Goal: Navigation & Orientation: Find specific page/section

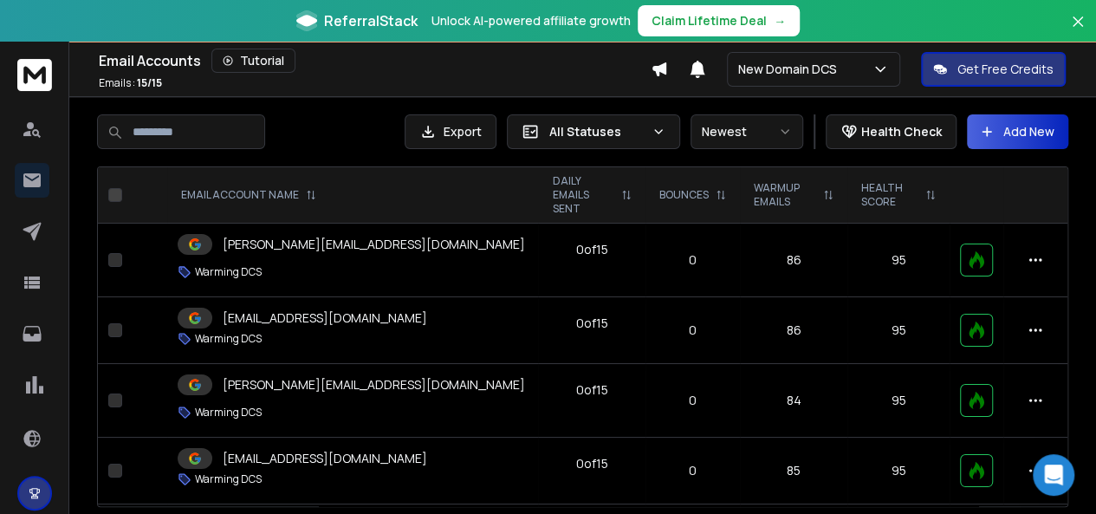
click at [29, 204] on div at bounding box center [35, 287] width 40 height 350
click at [40, 136] on icon at bounding box center [32, 129] width 21 height 21
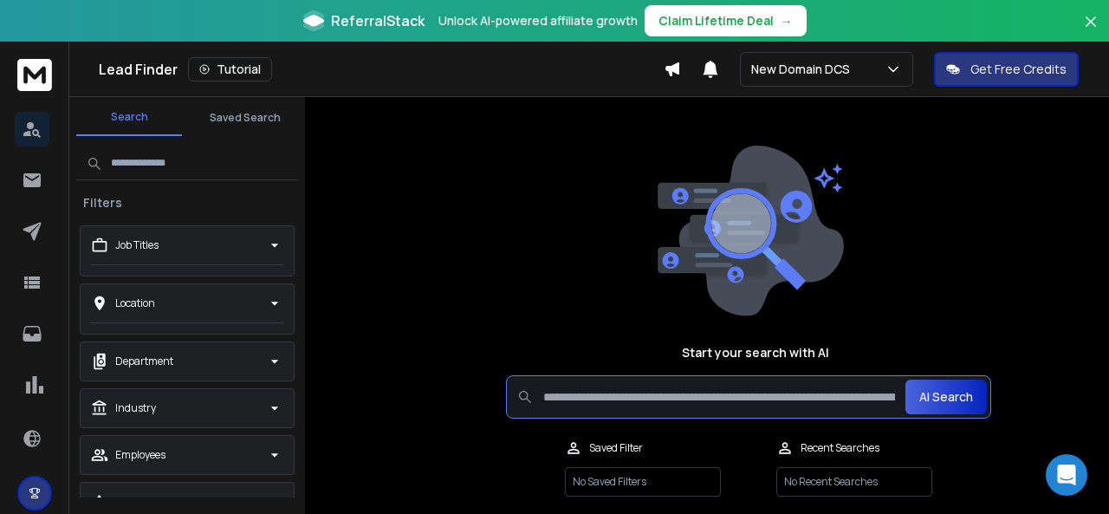
click at [568, 67] on div "Lead Finder Tutorial" at bounding box center [381, 69] width 565 height 24
click at [23, 81] on icon at bounding box center [34, 75] width 35 height 32
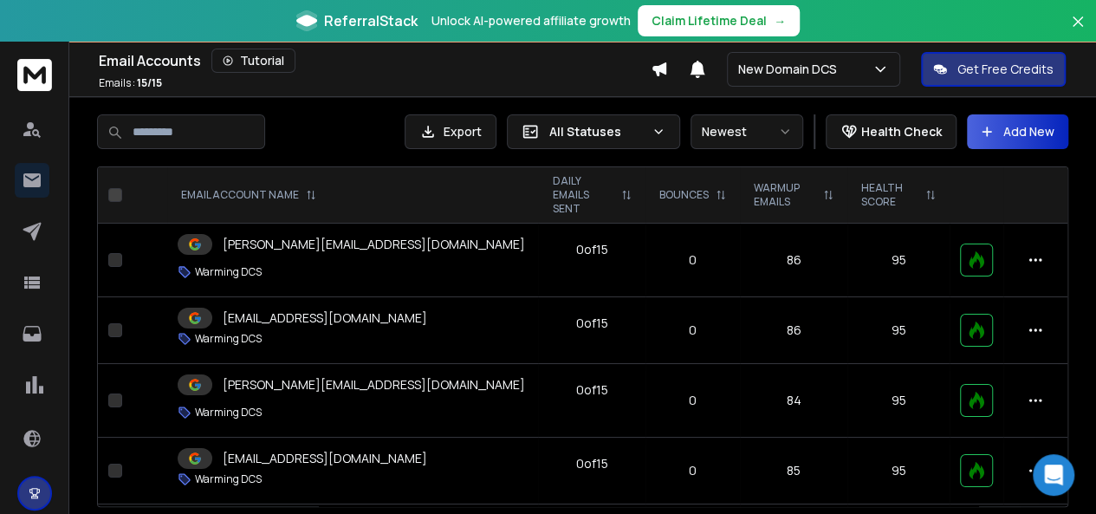
click at [740, 263] on td "86" at bounding box center [793, 261] width 107 height 74
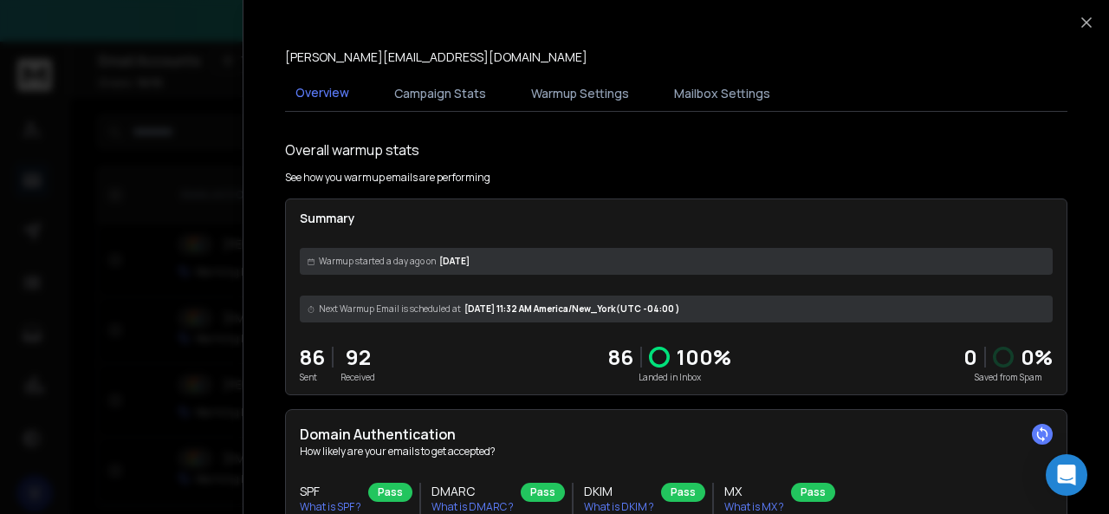
click at [139, 302] on div at bounding box center [554, 257] width 1109 height 514
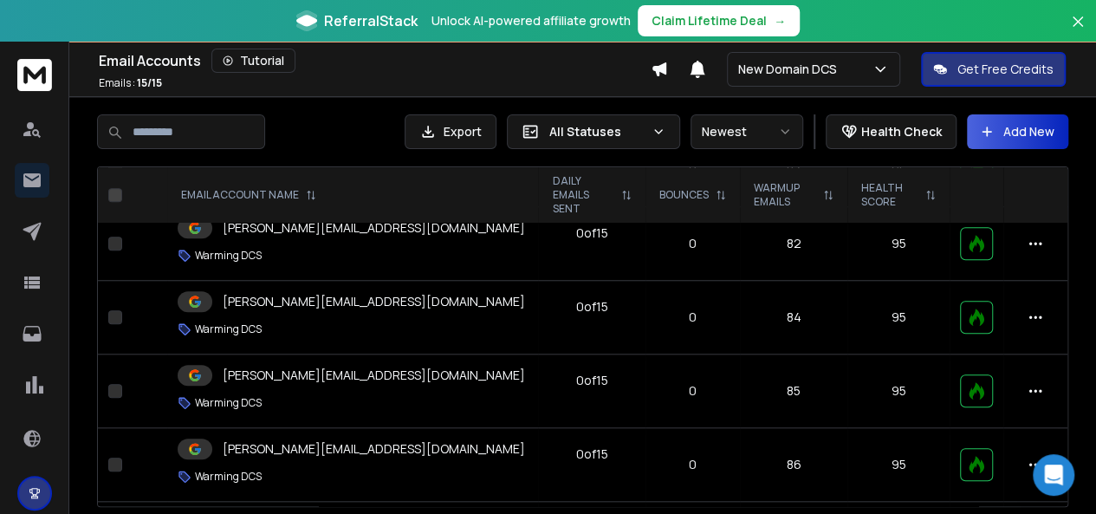
scroll to position [726, 0]
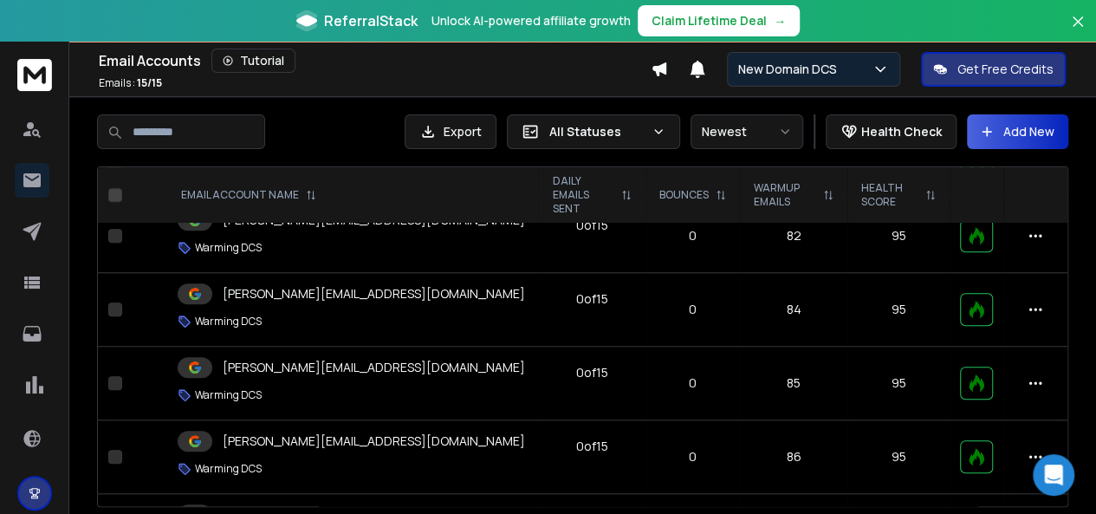
click at [775, 73] on p "New Domain DCS" at bounding box center [791, 69] width 106 height 17
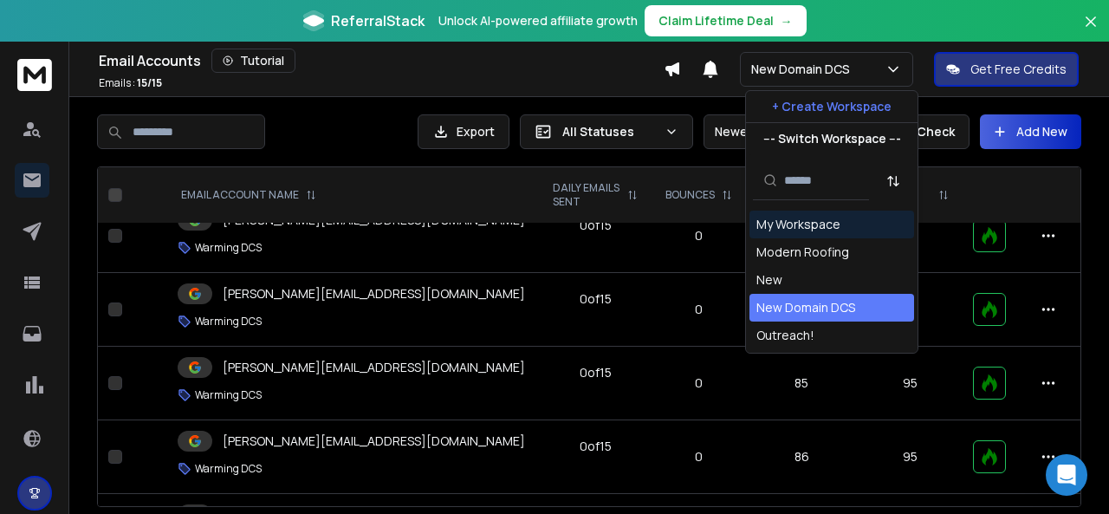
click at [822, 233] on div "My Workspace" at bounding box center [831, 225] width 165 height 28
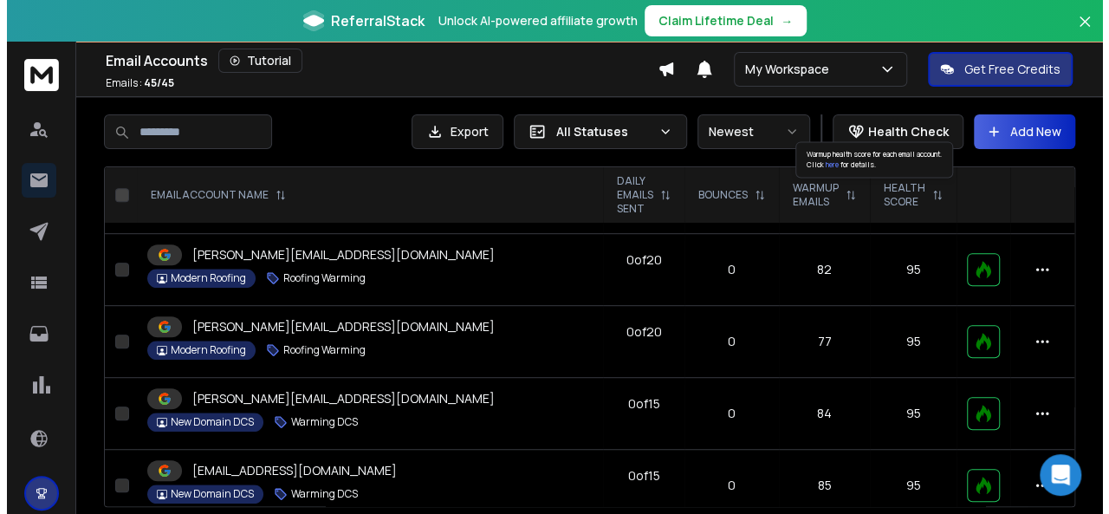
scroll to position [421, 0]
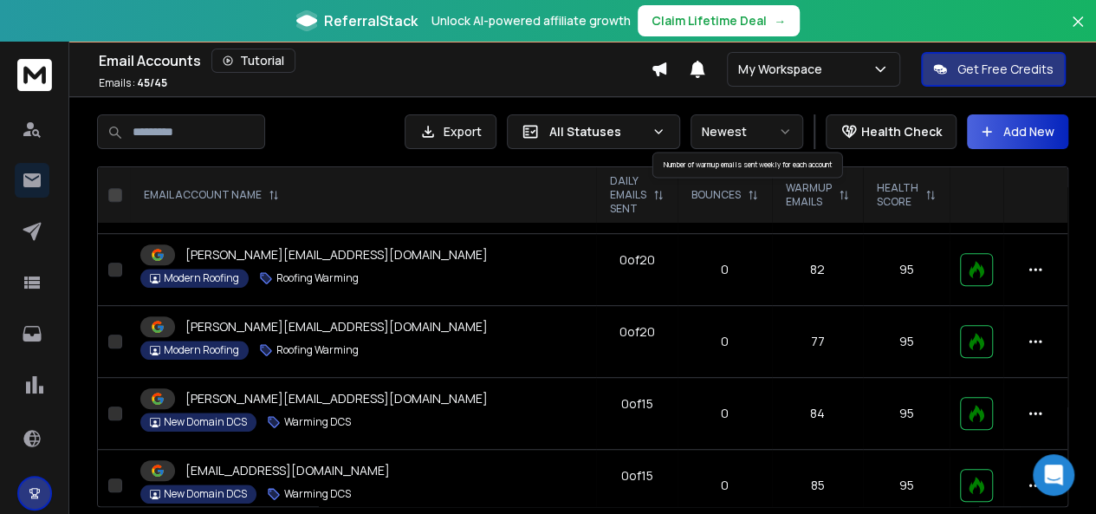
click at [786, 193] on p "WARMUP EMAILS" at bounding box center [809, 195] width 46 height 28
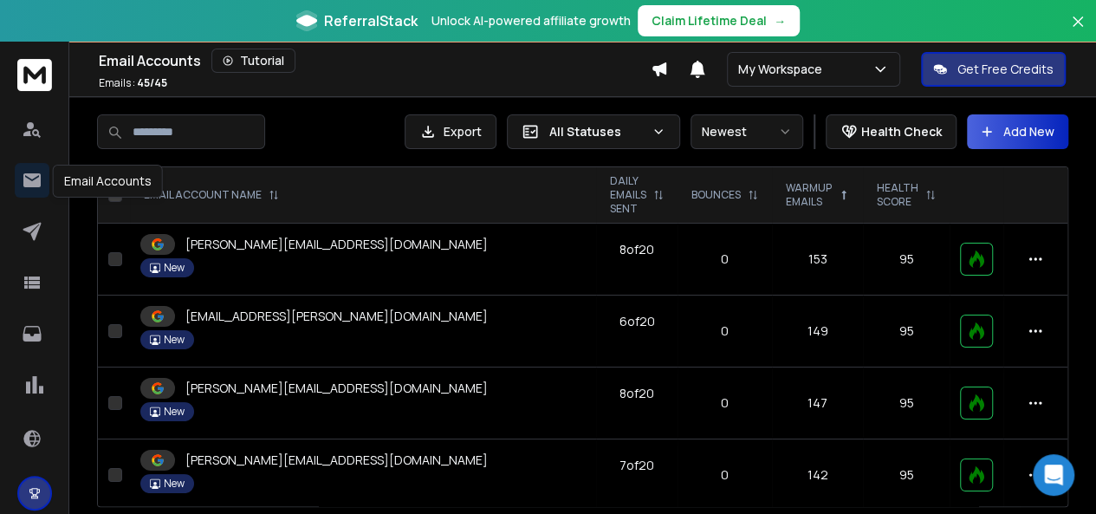
click at [11, 186] on div "E" at bounding box center [34, 281] width 69 height 479
click at [17, 193] on link at bounding box center [32, 180] width 35 height 35
click at [26, 185] on icon at bounding box center [31, 180] width 17 height 14
click at [29, 178] on icon at bounding box center [31, 180] width 17 height 14
click at [31, 179] on icon at bounding box center [32, 180] width 21 height 21
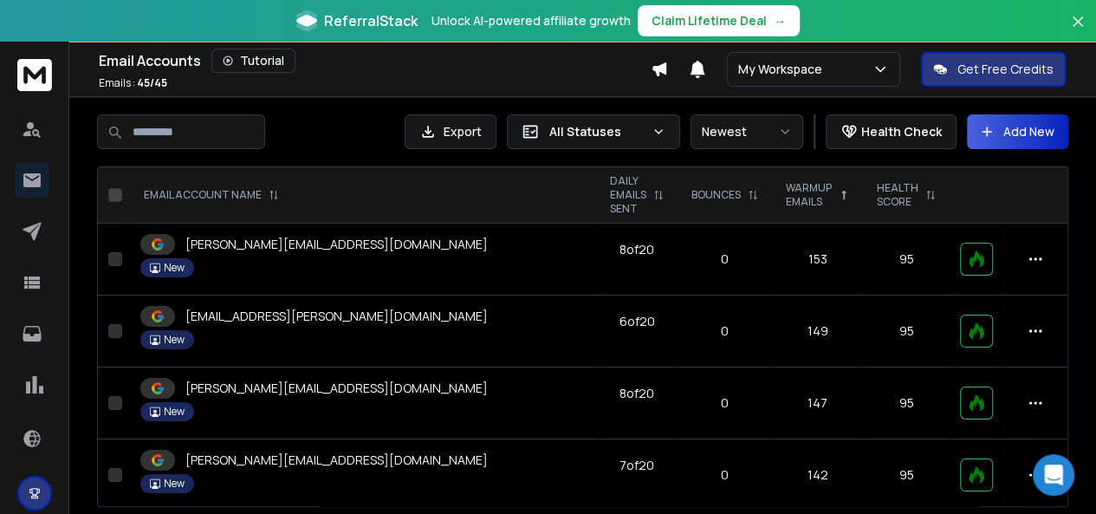
click at [31, 179] on icon at bounding box center [32, 180] width 21 height 21
click at [43, 334] on link at bounding box center [32, 333] width 35 height 35
